Goal: Navigation & Orientation: Find specific page/section

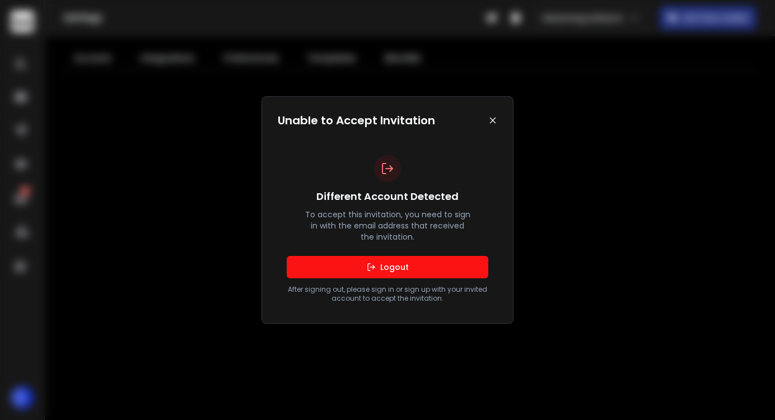
click at [495, 123] on icon at bounding box center [492, 120] width 9 height 9
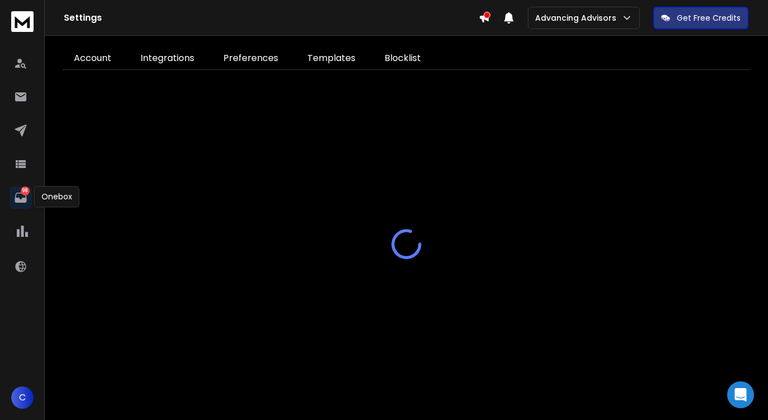
click at [20, 197] on icon at bounding box center [20, 197] width 13 height 13
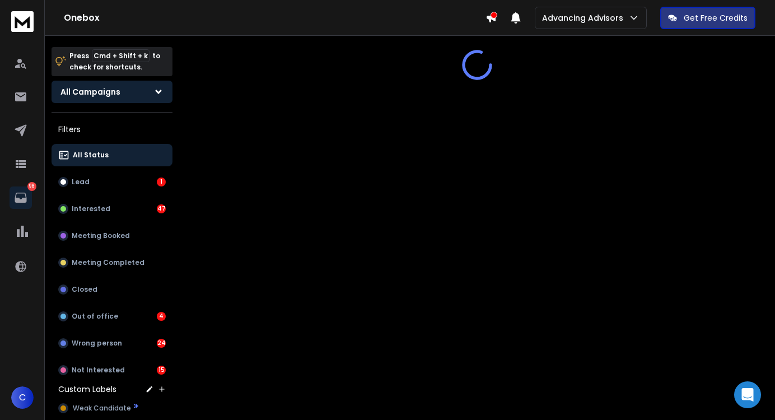
click at [110, 95] on h1 "All Campaigns" at bounding box center [90, 91] width 60 height 11
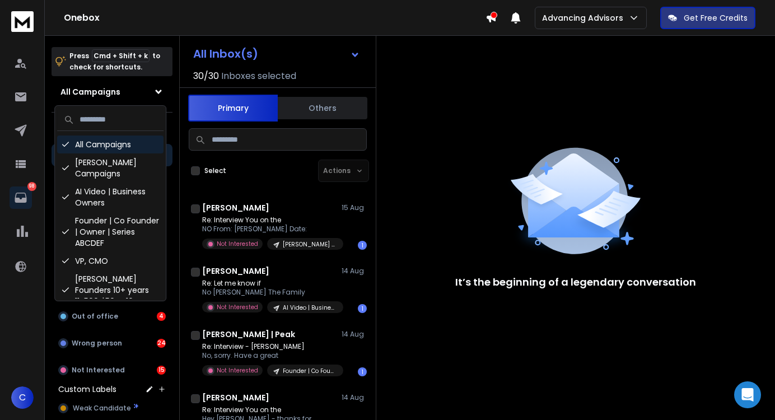
click at [113, 149] on div "All Campaigns" at bounding box center [110, 145] width 106 height 18
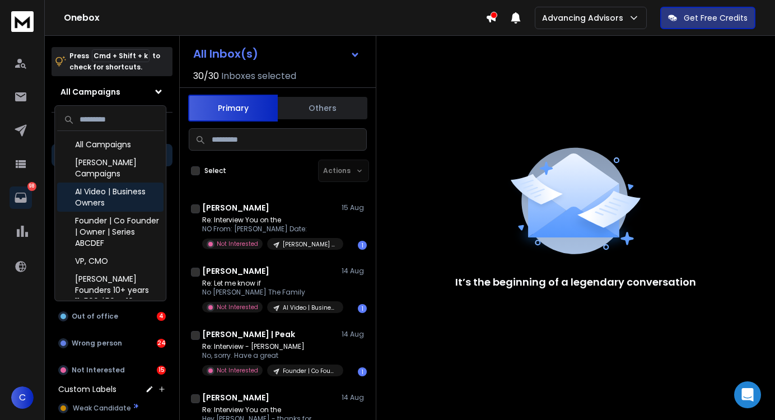
click at [106, 183] on div "AI Video | Business Owners" at bounding box center [110, 197] width 106 height 29
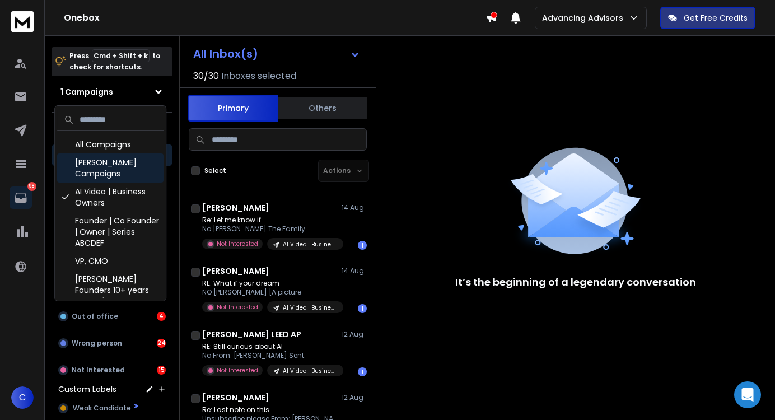
click at [116, 162] on div "[PERSON_NAME] Campaigns" at bounding box center [110, 167] width 106 height 29
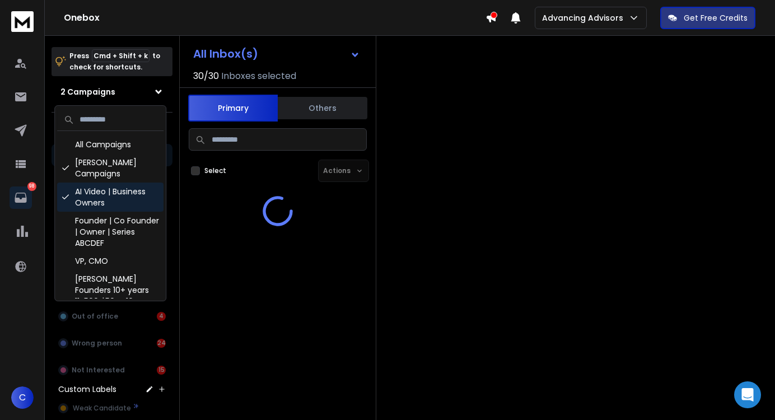
click at [104, 183] on div "AI Video | Business Owners" at bounding box center [110, 197] width 106 height 29
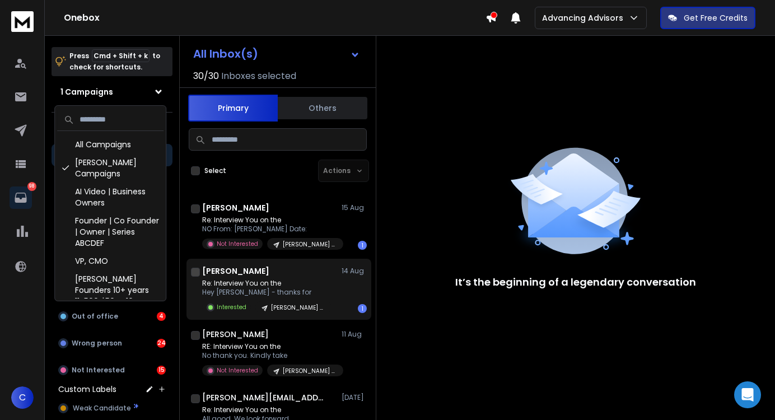
click at [260, 279] on p "Re: Interview You on the" at bounding box center [266, 283] width 129 height 9
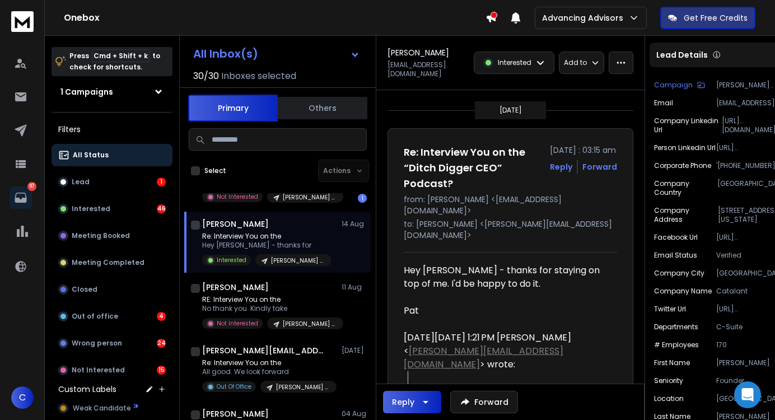
scroll to position [52, 0]
